Goal: Task Accomplishment & Management: Manage account settings

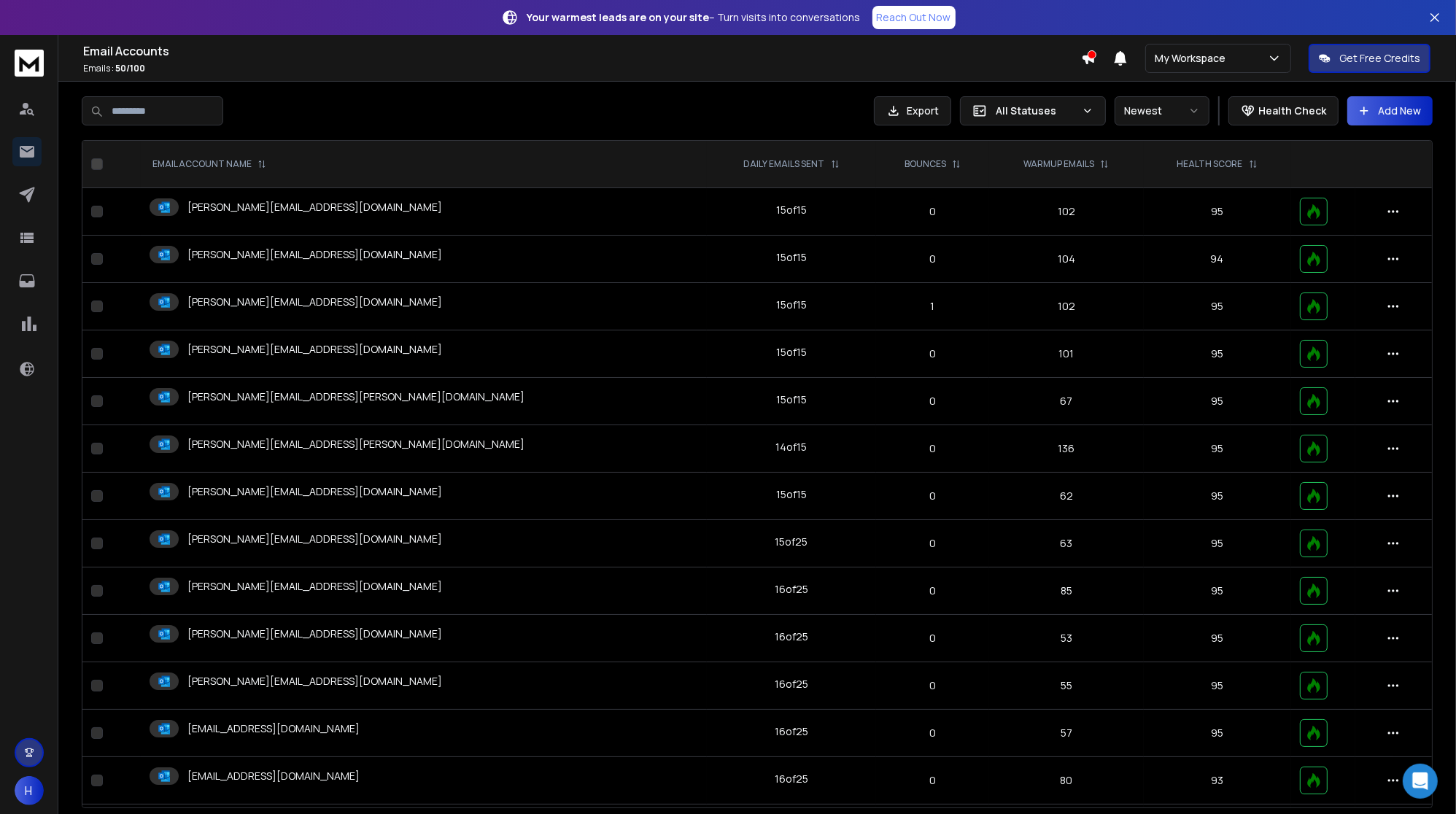
scroll to position [8, 0]
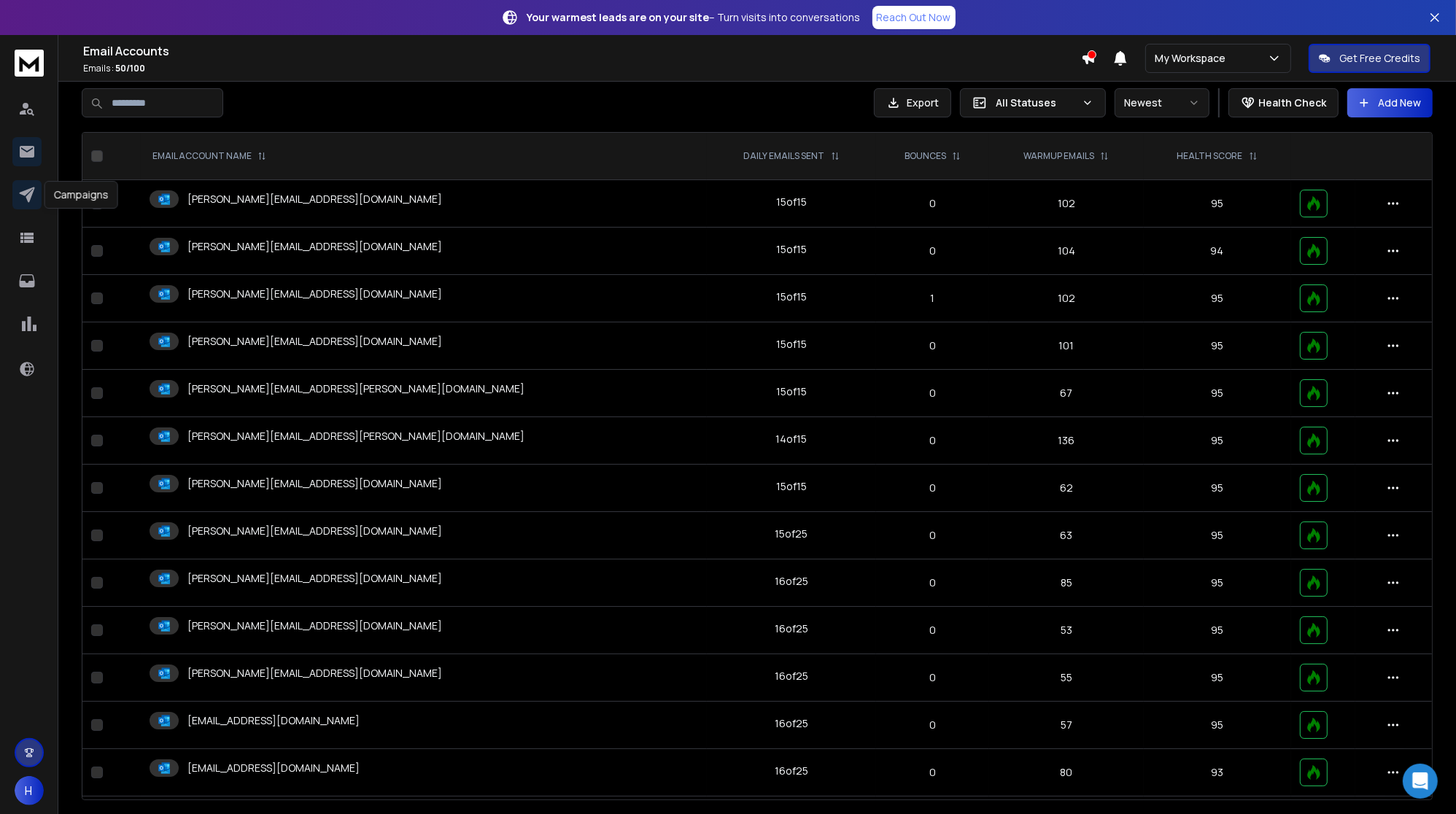
click at [33, 188] on icon at bounding box center [27, 195] width 17 height 17
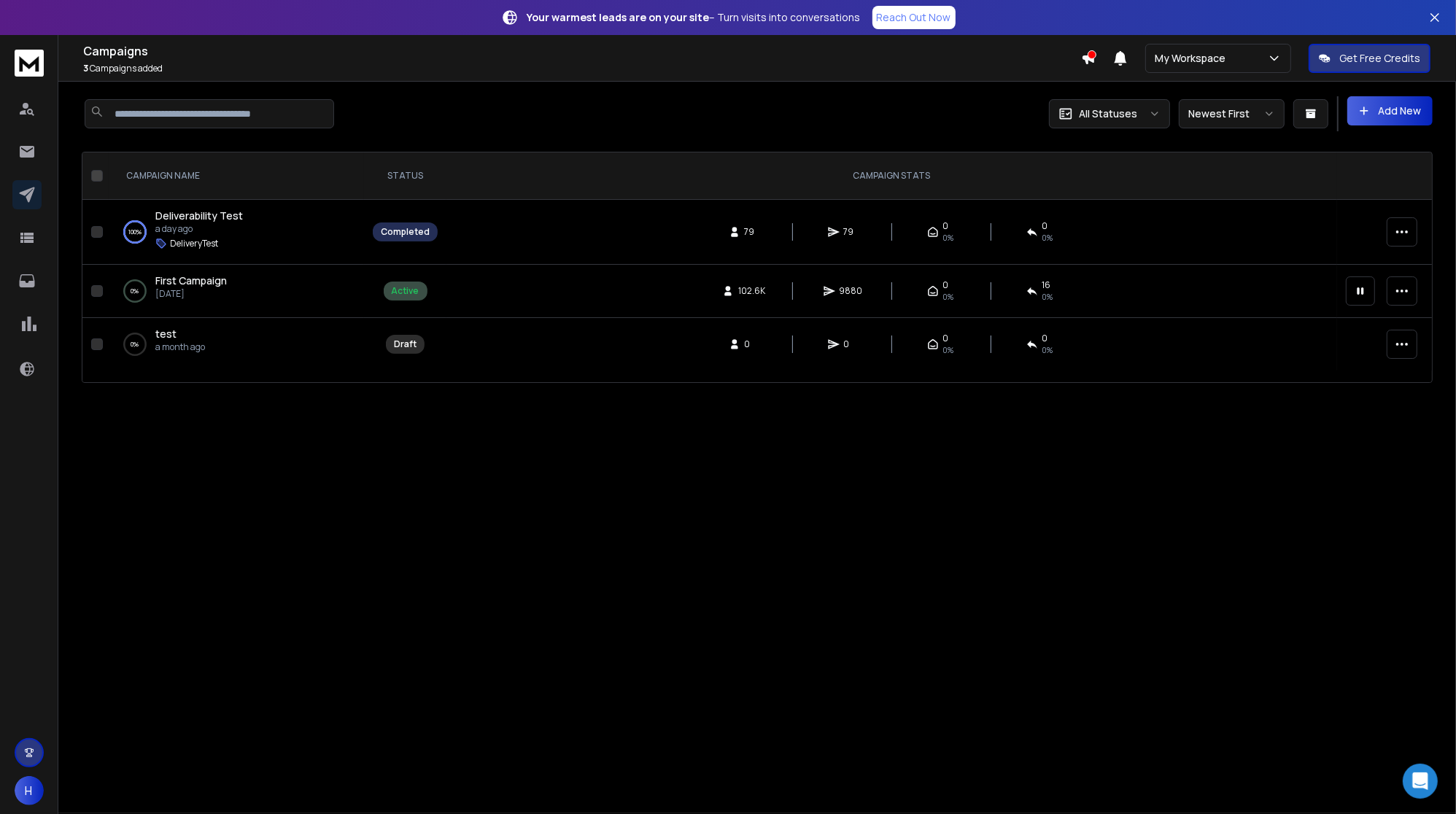
click at [612, 276] on td "102.6K 9880 0 0% 16 0 %" at bounding box center [891, 291] width 890 height 53
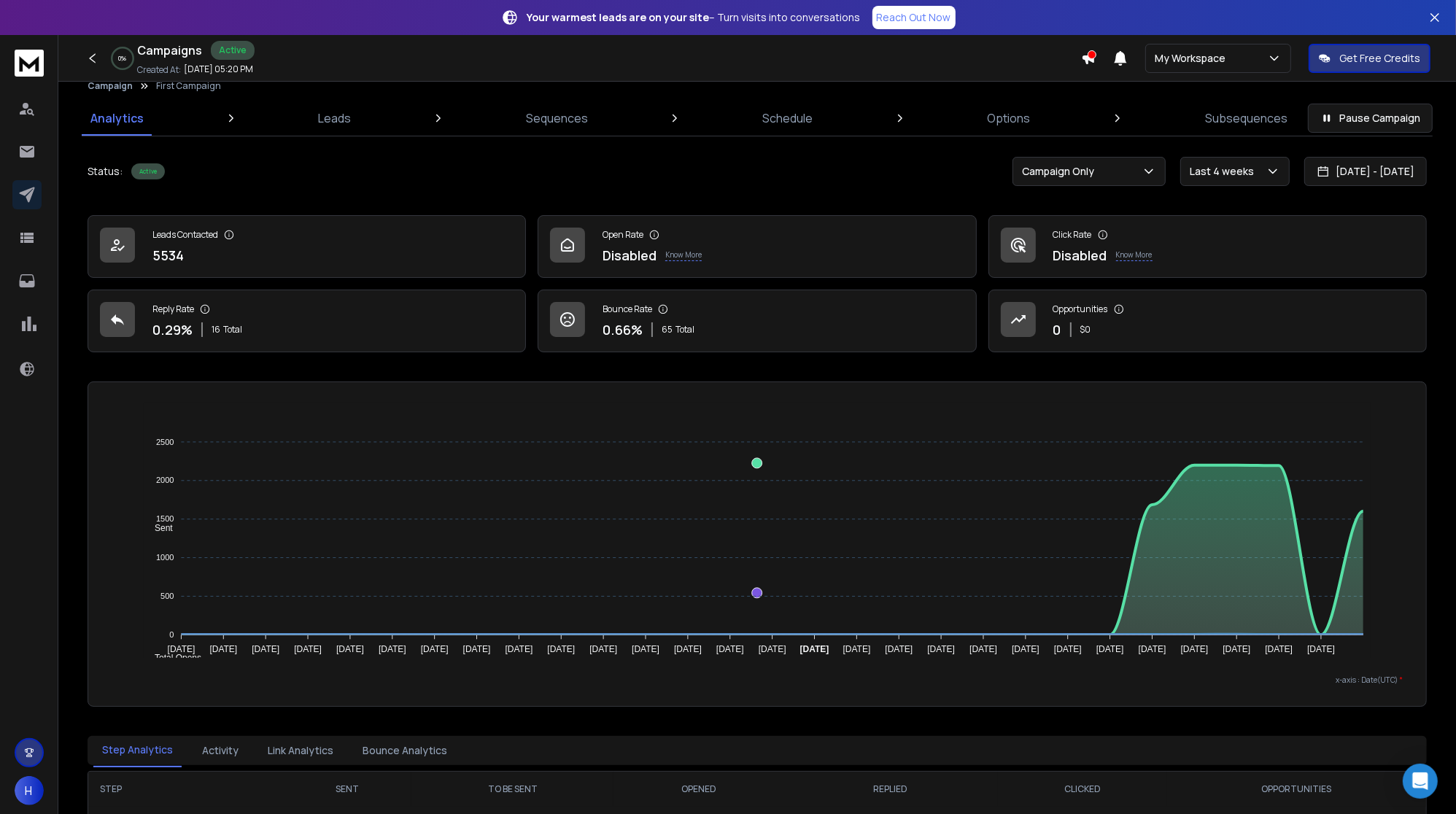
scroll to position [26, 0]
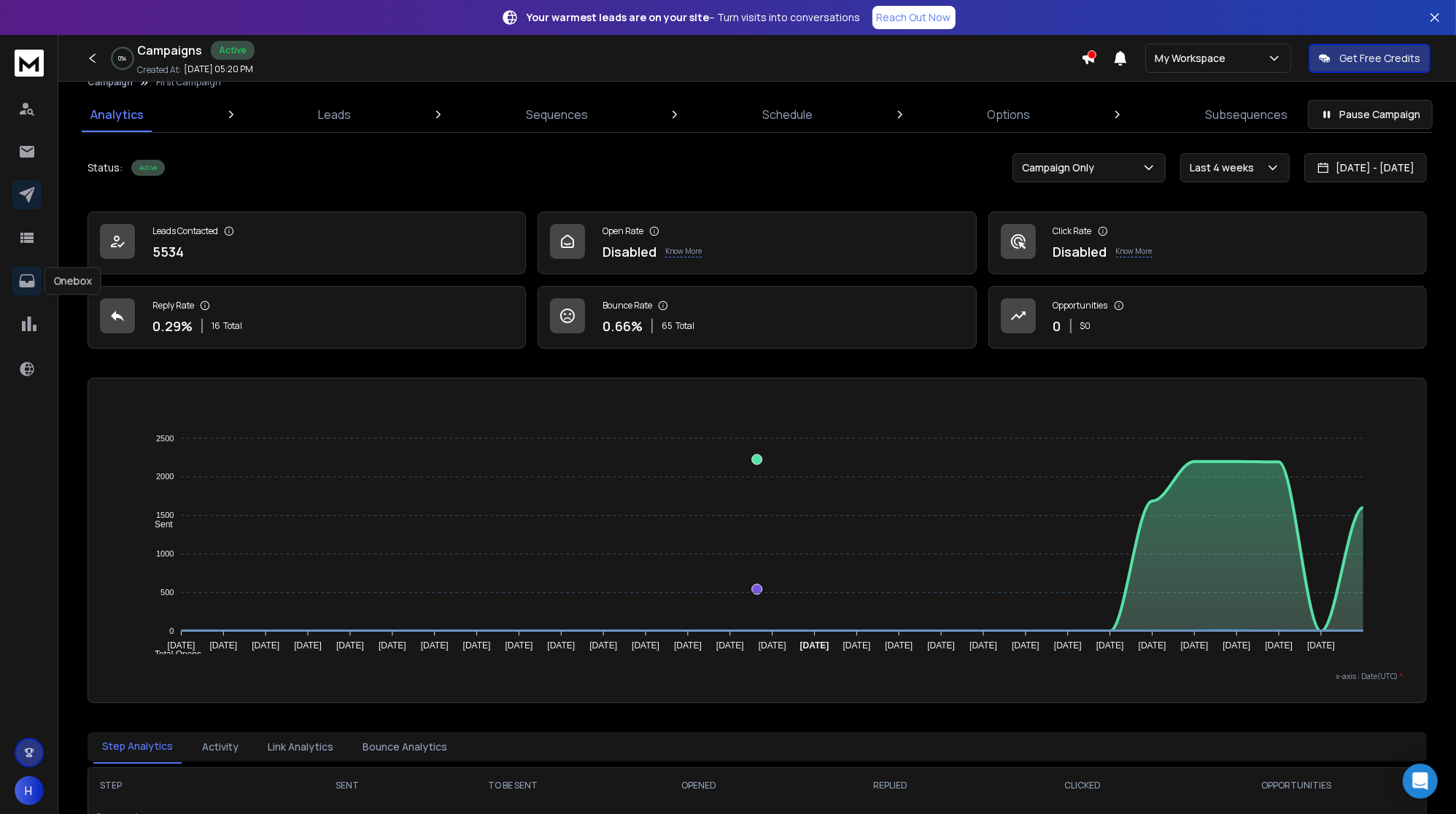
click at [23, 280] on icon at bounding box center [27, 280] width 15 height 13
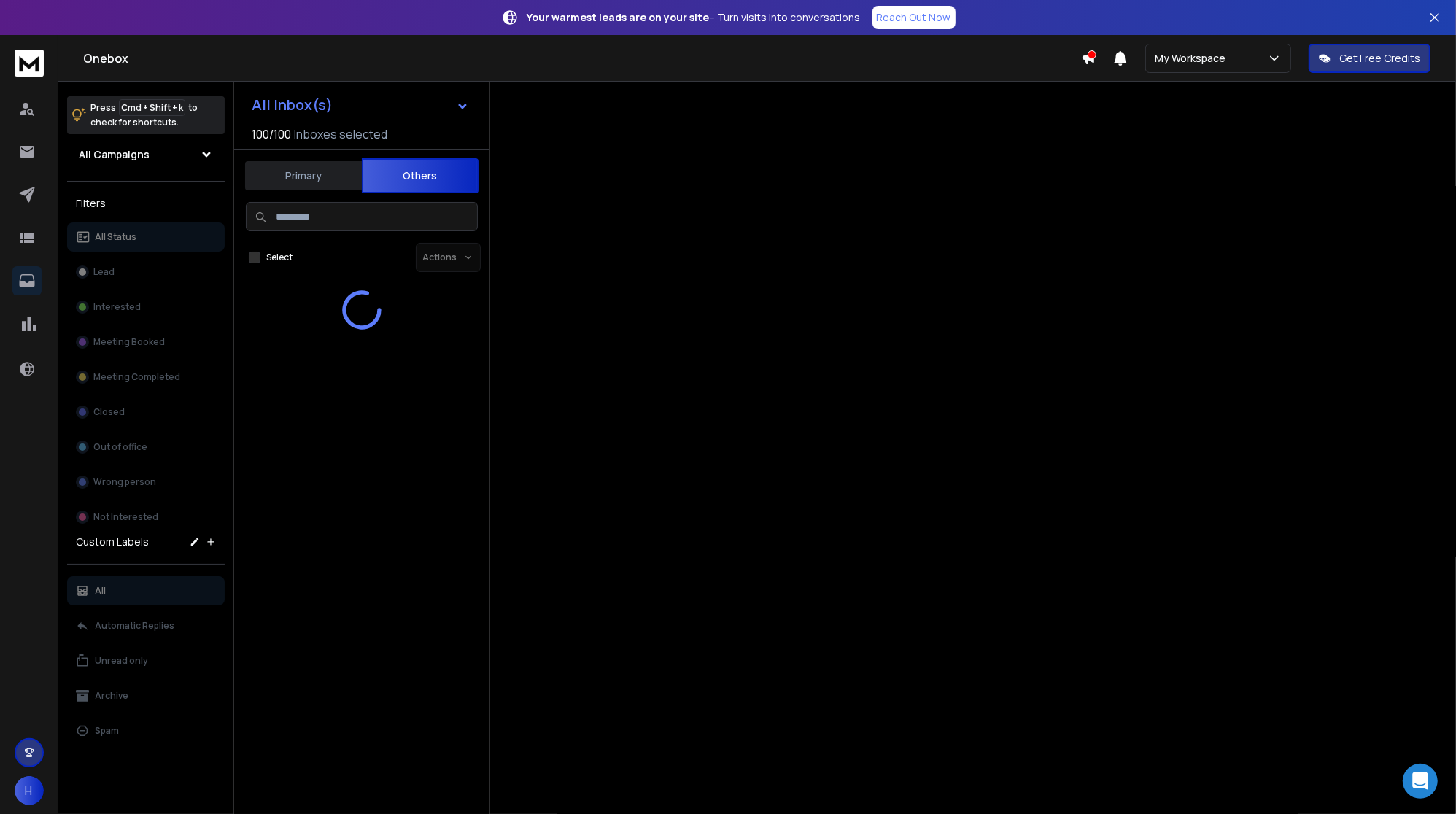
click at [440, 180] on button "Others" at bounding box center [420, 176] width 117 height 35
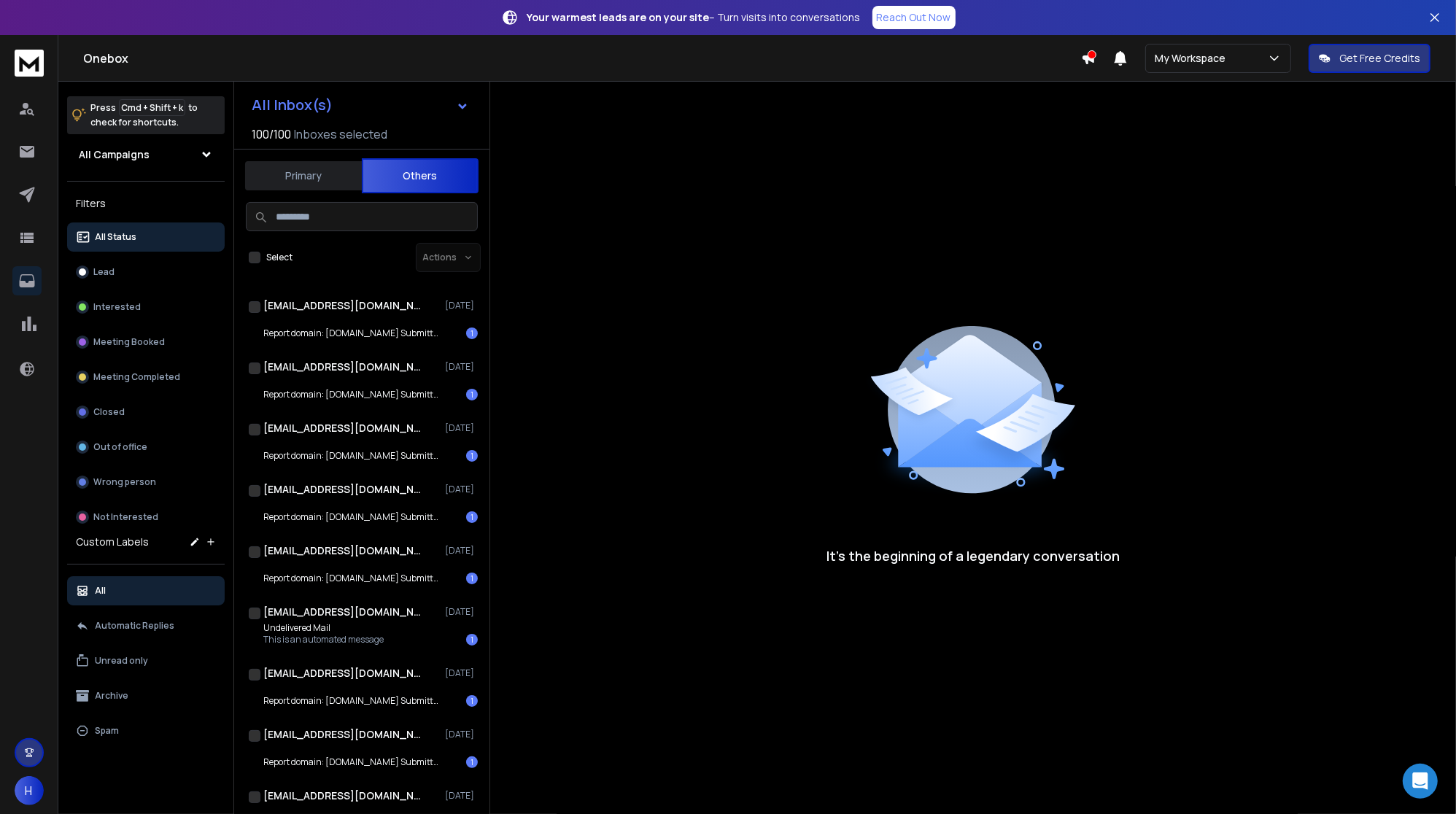
click at [327, 175] on button "Primary" at bounding box center [303, 176] width 117 height 32
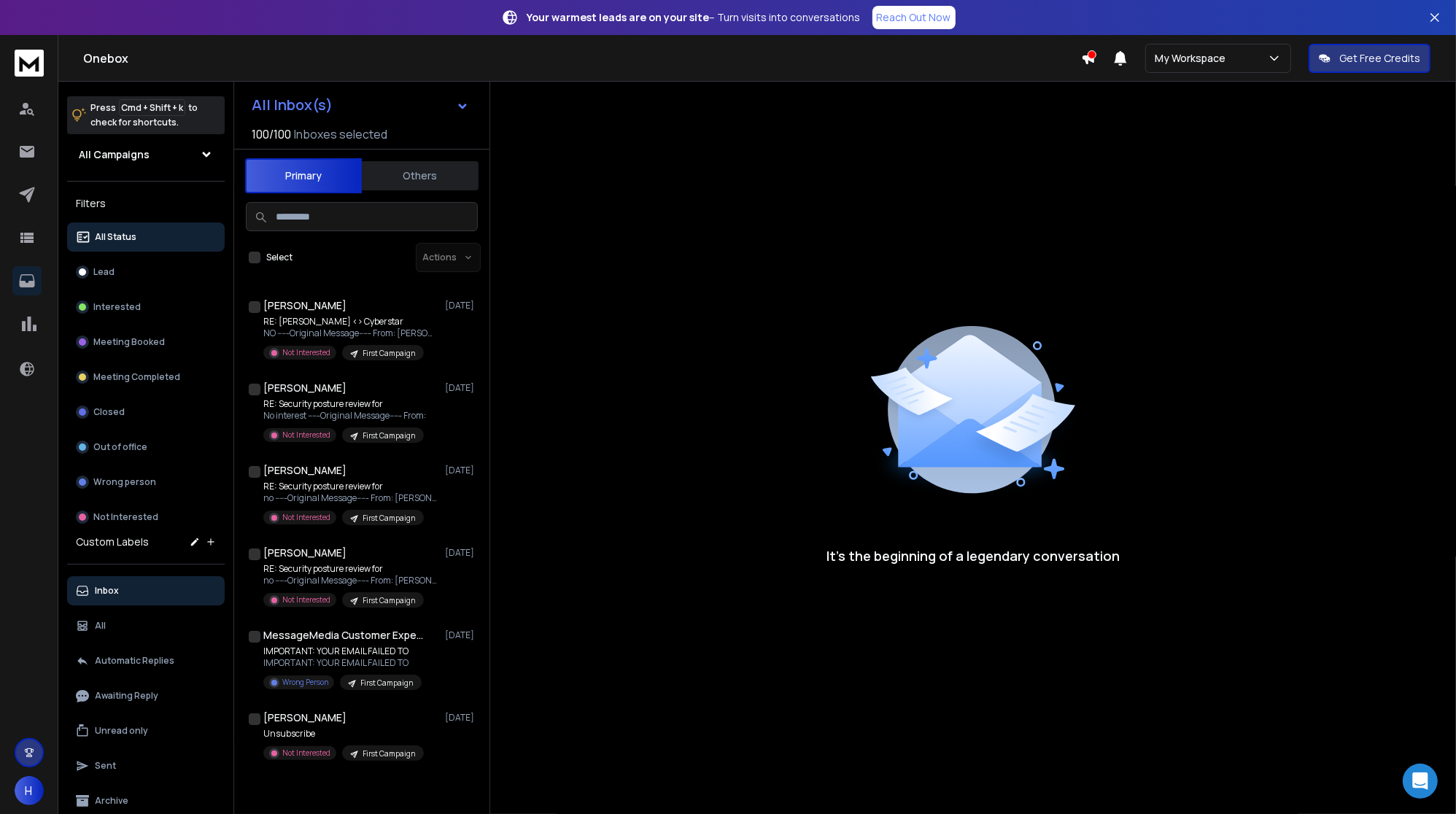
click at [427, 186] on button "Others" at bounding box center [420, 176] width 117 height 32
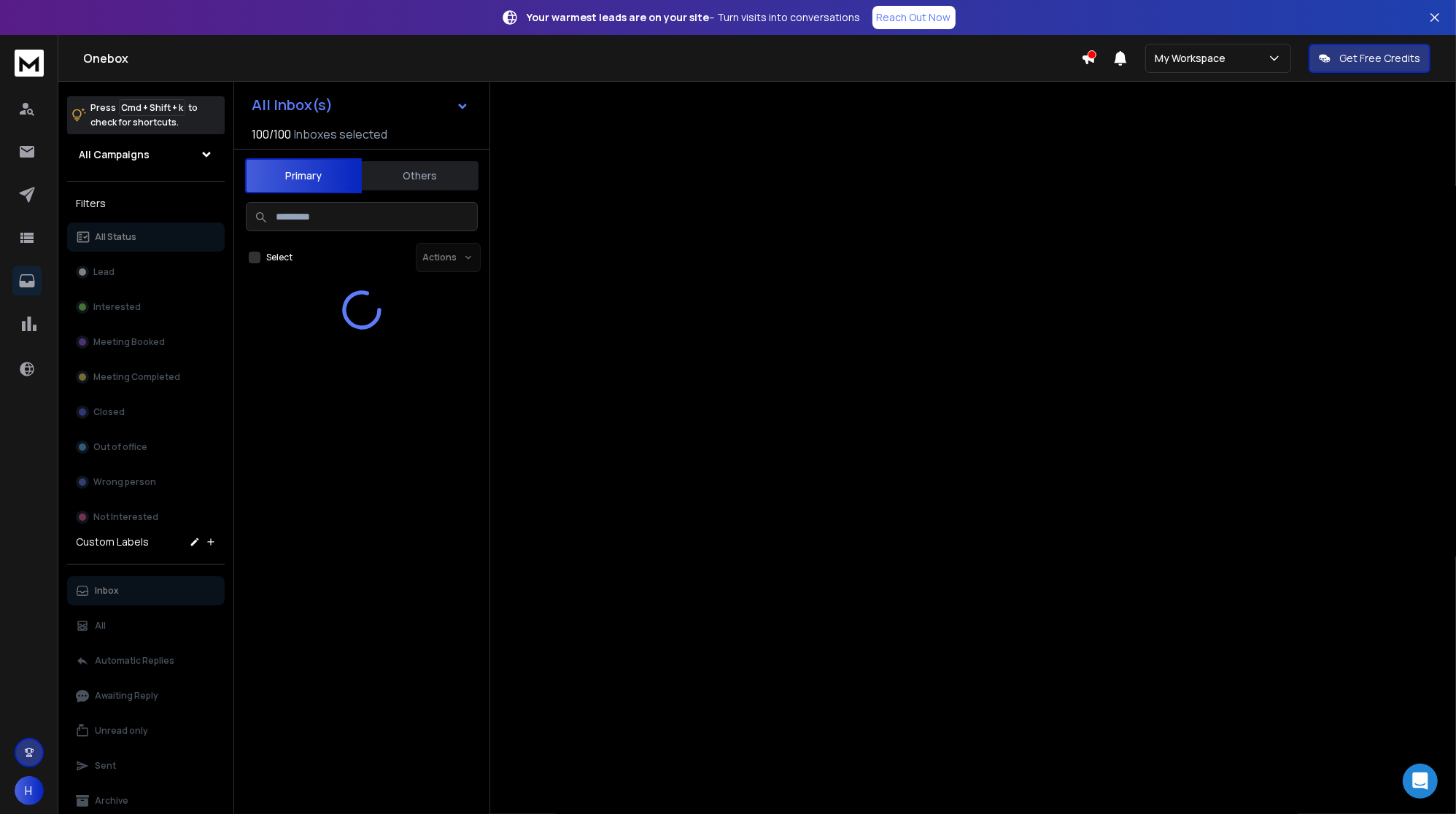
click at [293, 163] on button "Primary" at bounding box center [303, 176] width 117 height 35
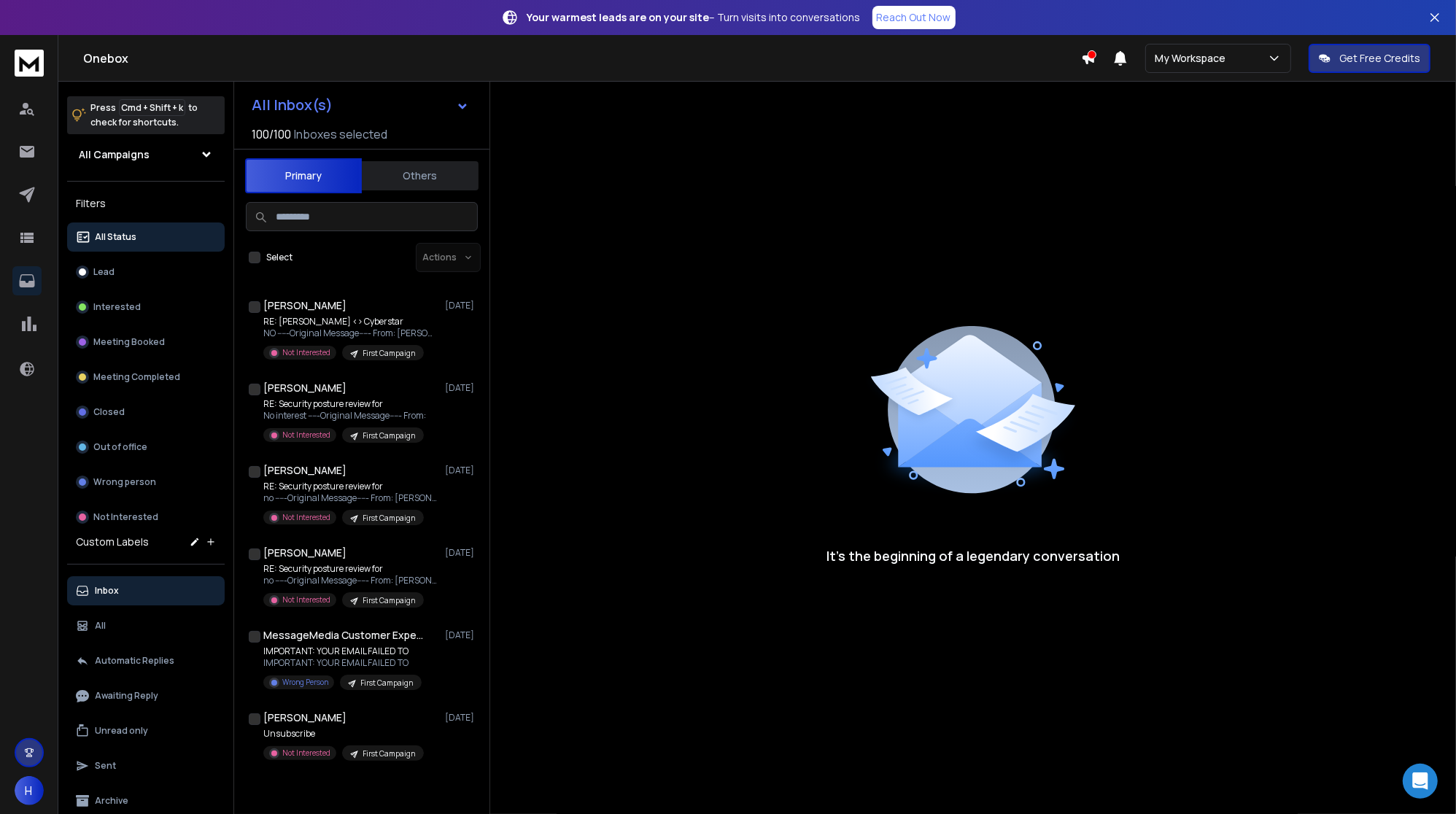
click at [444, 167] on button "Others" at bounding box center [420, 176] width 117 height 32
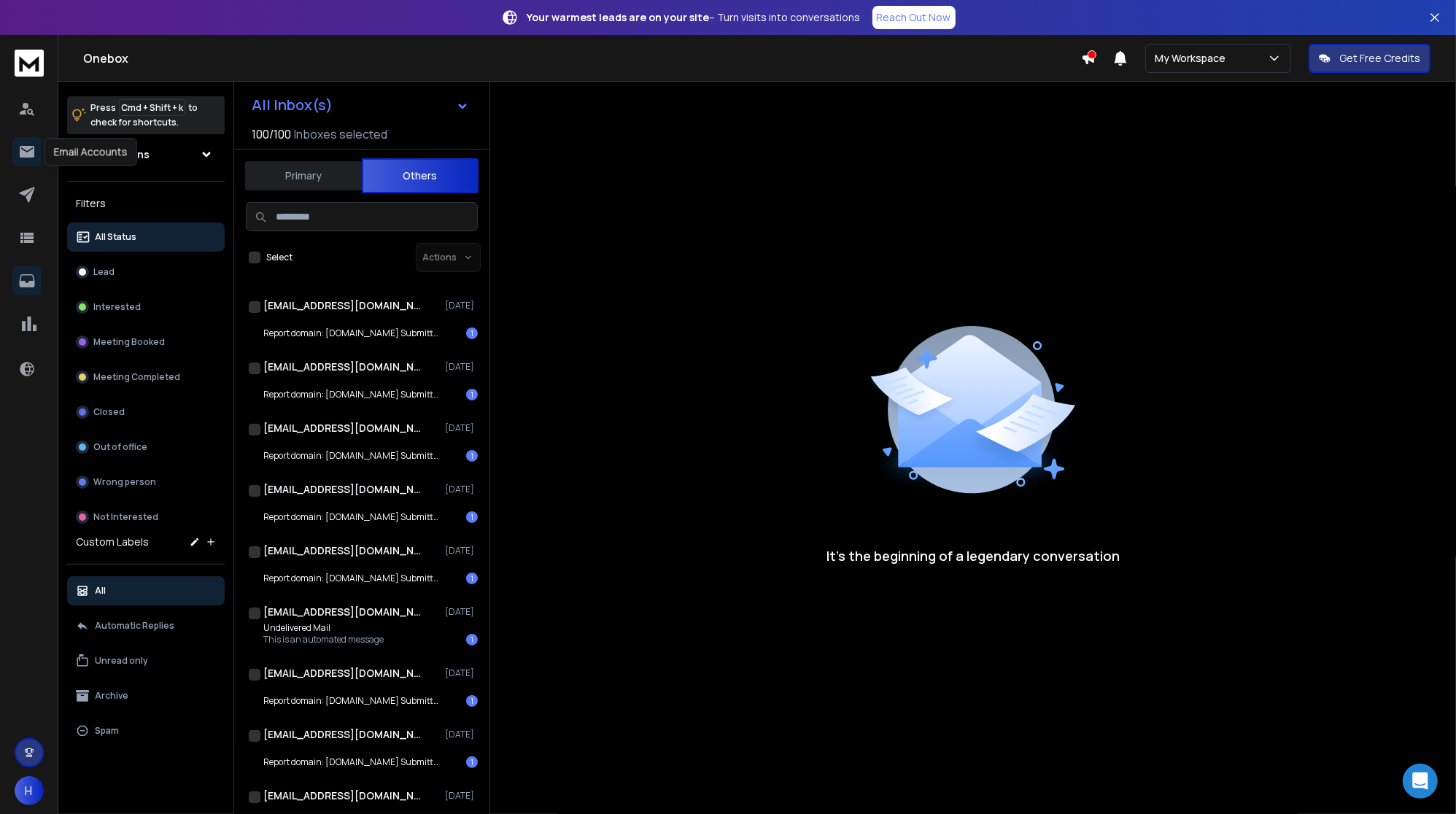
click at [33, 151] on icon at bounding box center [27, 151] width 14 height 11
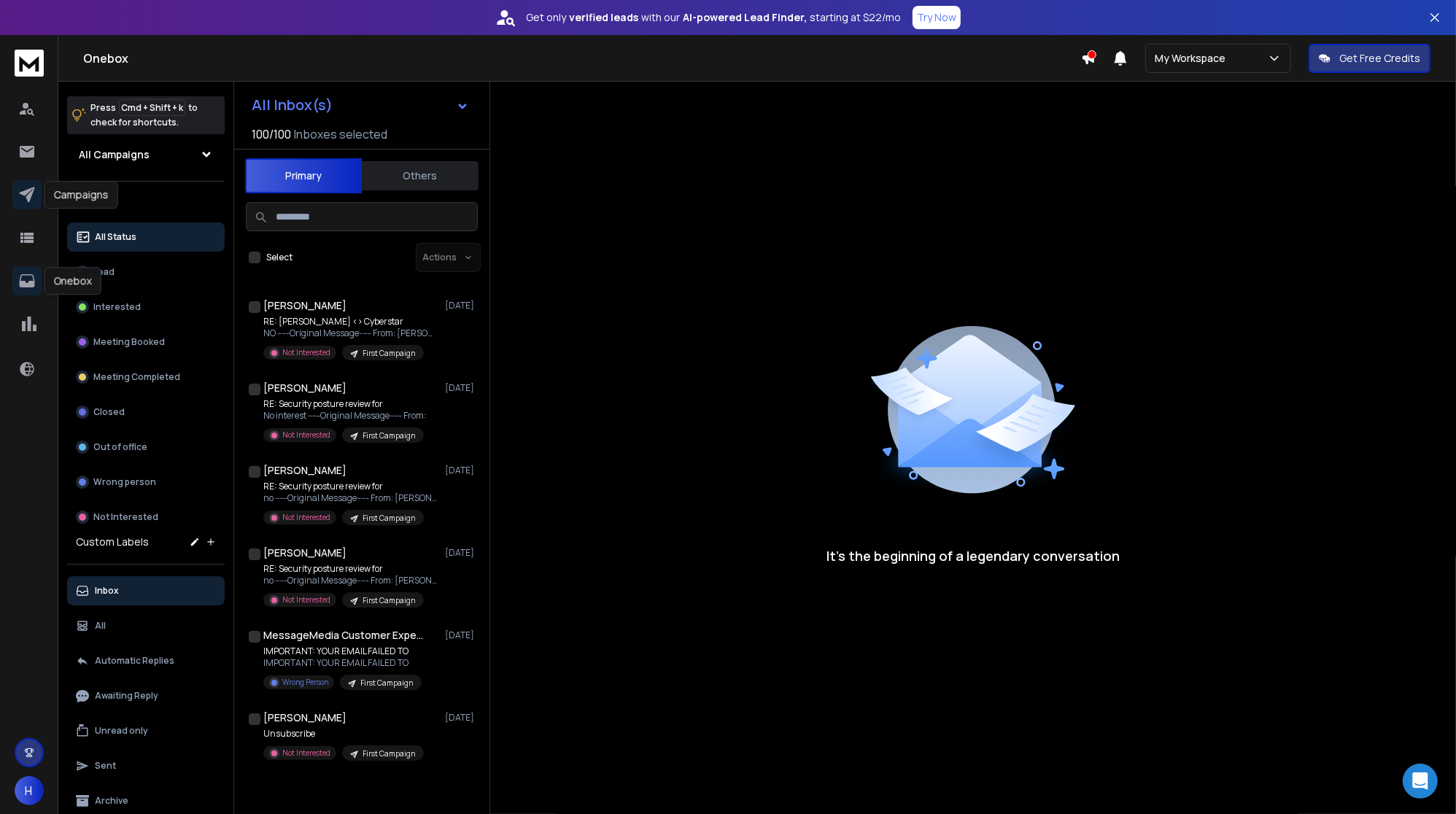
click at [24, 192] on icon at bounding box center [27, 195] width 15 height 15
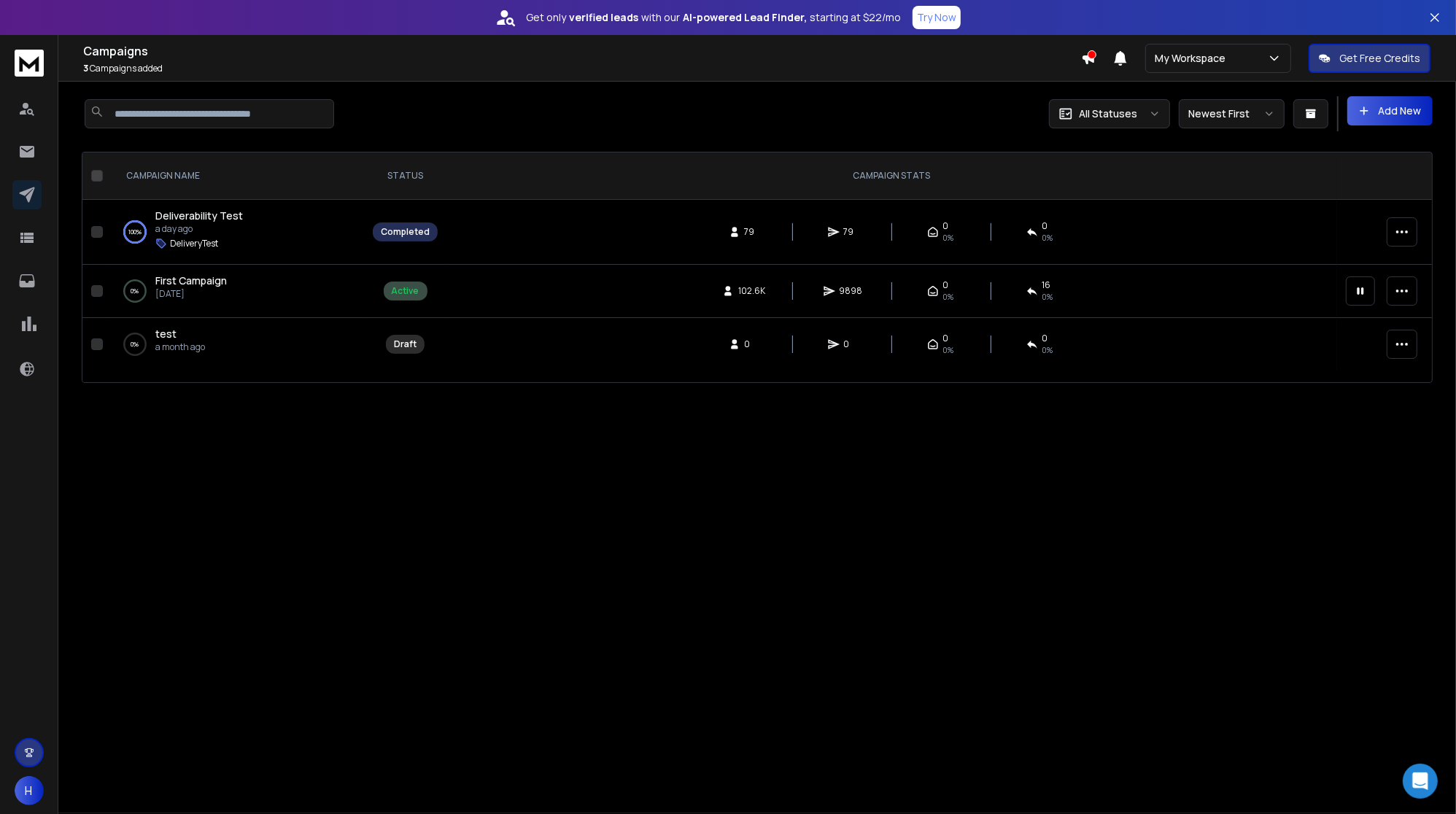
click at [235, 283] on div "0 % First Campaign 6 days ago" at bounding box center [236, 291] width 226 height 35
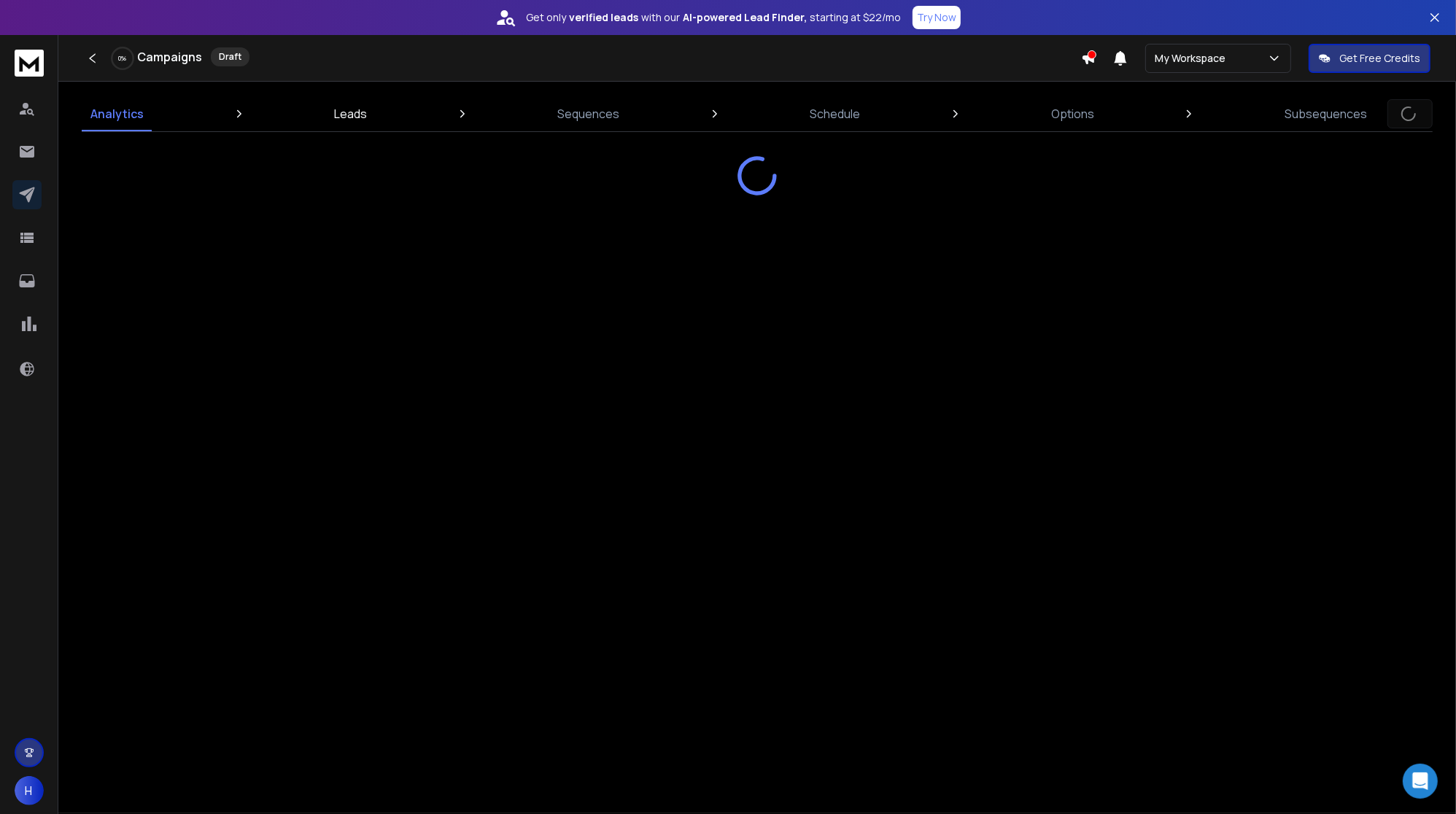
click at [364, 111] on p "Leads" at bounding box center [350, 113] width 33 height 17
click at [630, 117] on div "Analytics Leads Sequences Schedule Options Subsequences" at bounding box center [728, 114] width 1294 height 35
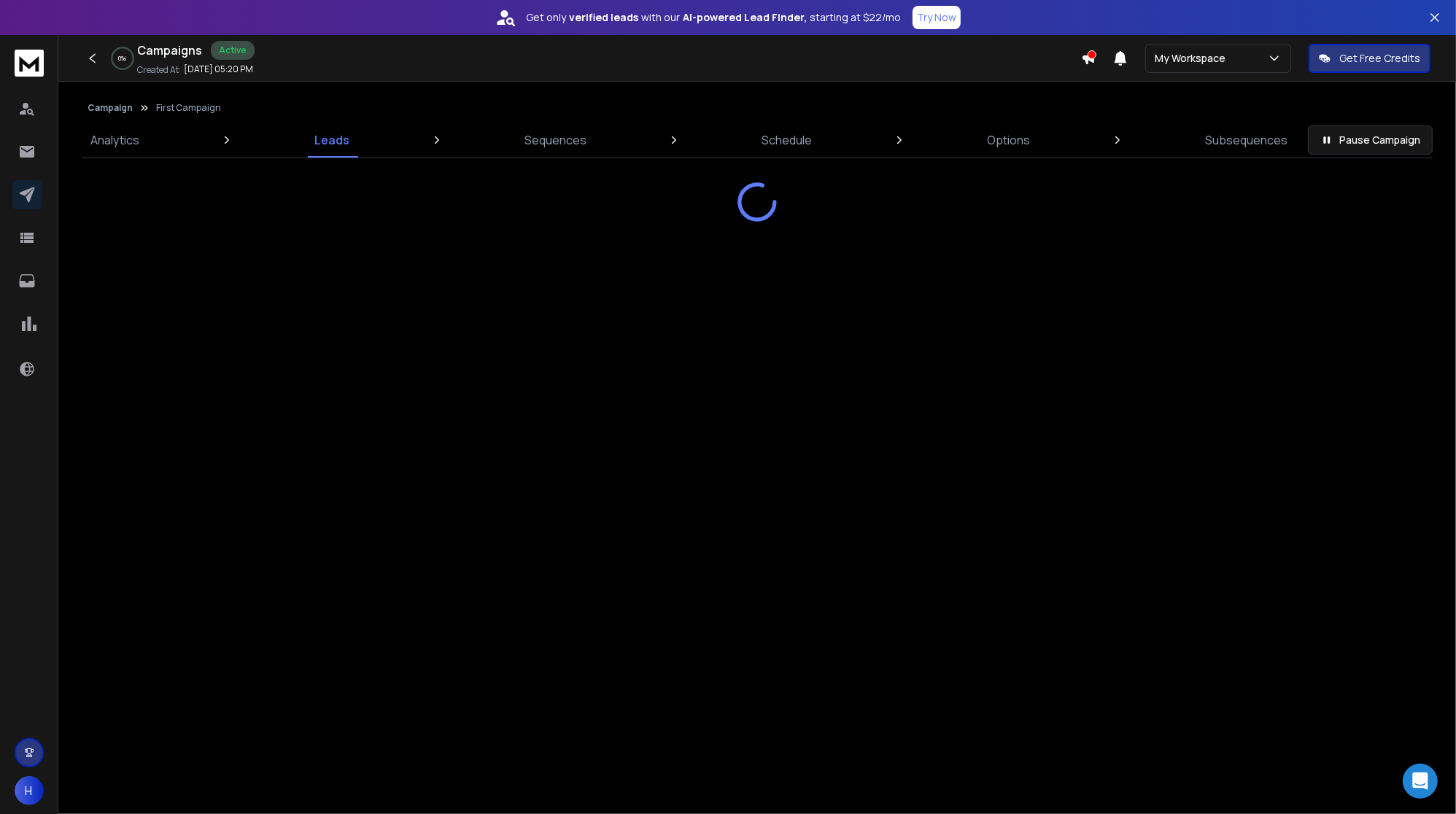
click at [600, 119] on div "Campaign First Campaign Analytics Leads Sequences Schedule Options Subsequences…" at bounding box center [757, 128] width 1351 height 62
click at [566, 139] on p "Sequences" at bounding box center [556, 140] width 62 height 17
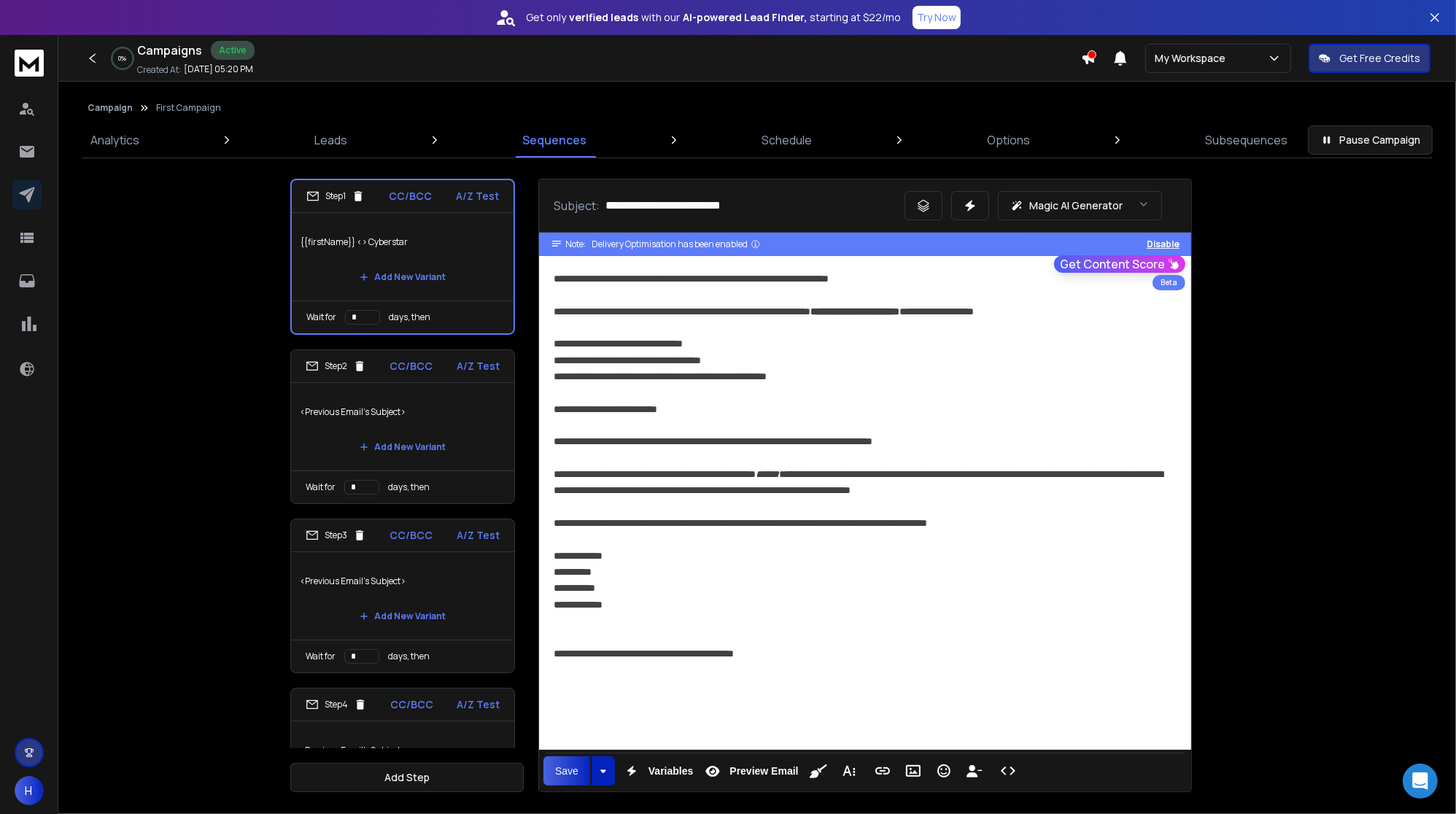
click at [568, 290] on div at bounding box center [864, 294] width 623 height 16
drag, startPoint x: 706, startPoint y: 342, endPoint x: 585, endPoint y: 339, distance: 121.0
click at [585, 339] on div "**********" at bounding box center [865, 343] width 623 height 16
click at [747, 360] on div "**********" at bounding box center [865, 359] width 623 height 16
